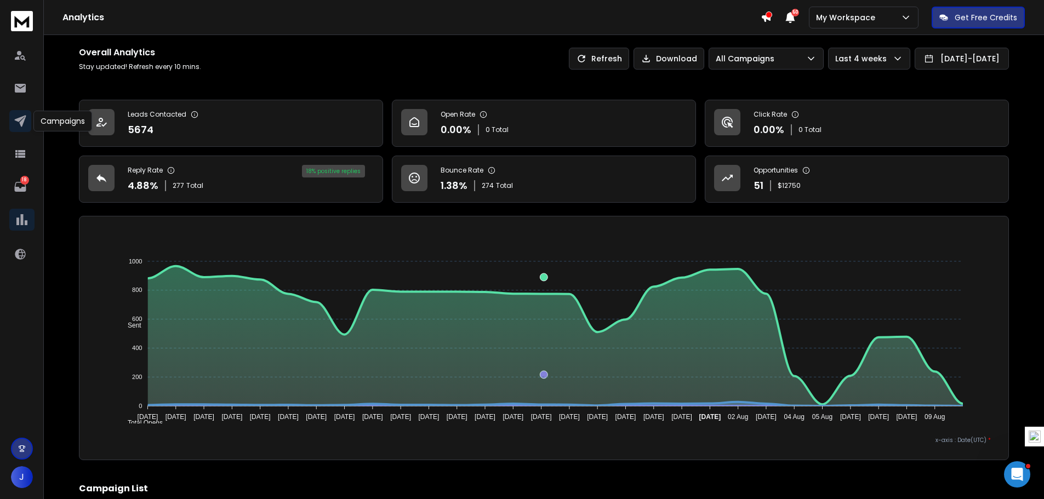
click at [25, 121] on icon at bounding box center [20, 121] width 13 height 13
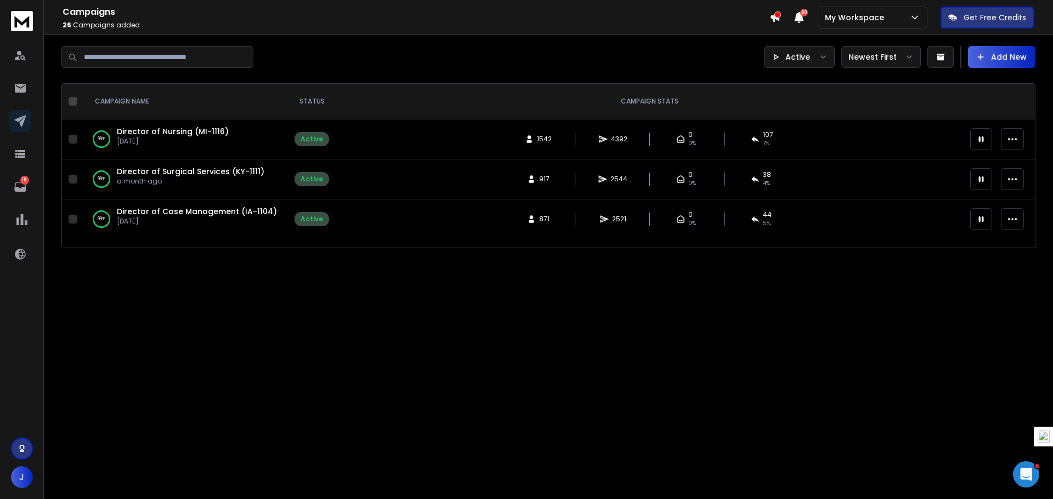
click at [143, 133] on span "Director of Nursing (MI-1116)" at bounding box center [173, 131] width 112 height 11
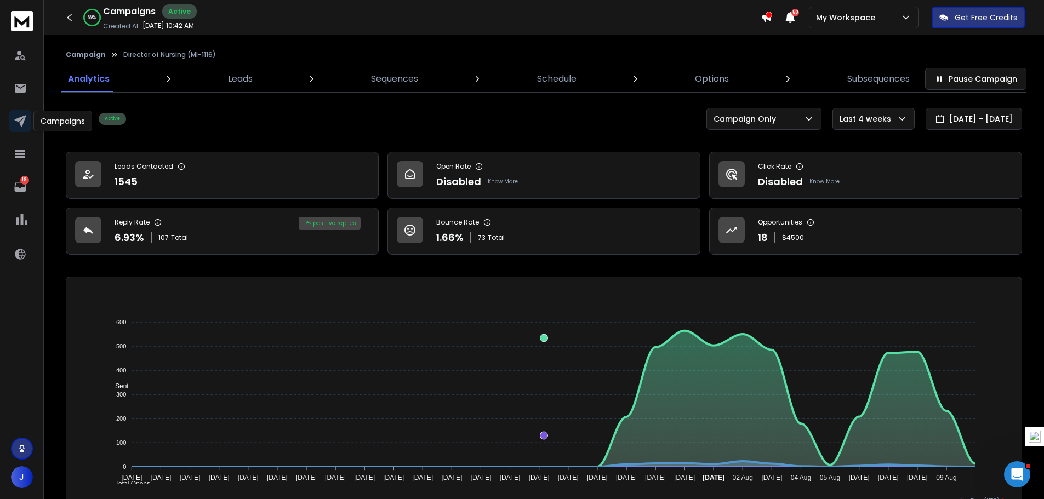
click at [17, 120] on icon at bounding box center [20, 121] width 12 height 12
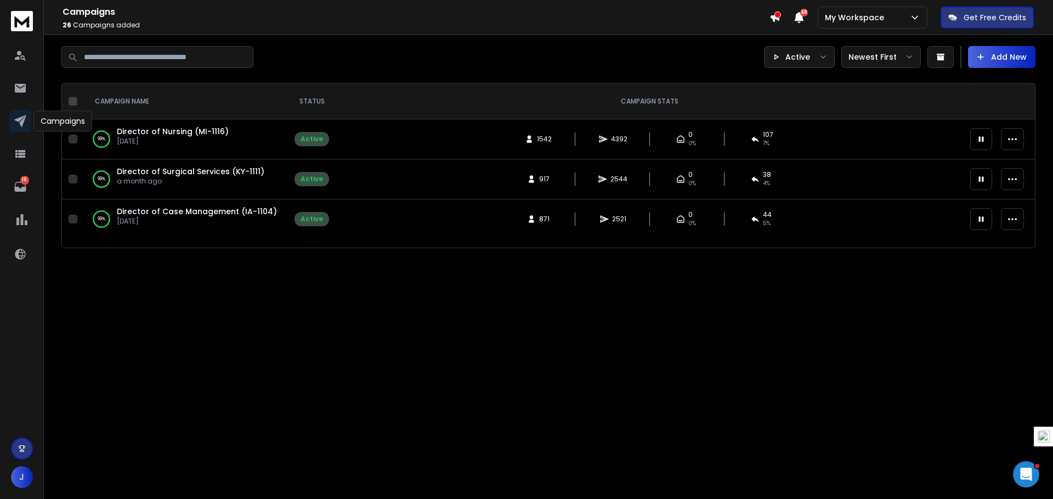
click at [21, 121] on icon at bounding box center [20, 121] width 12 height 12
